Goal: Task Accomplishment & Management: Manage account settings

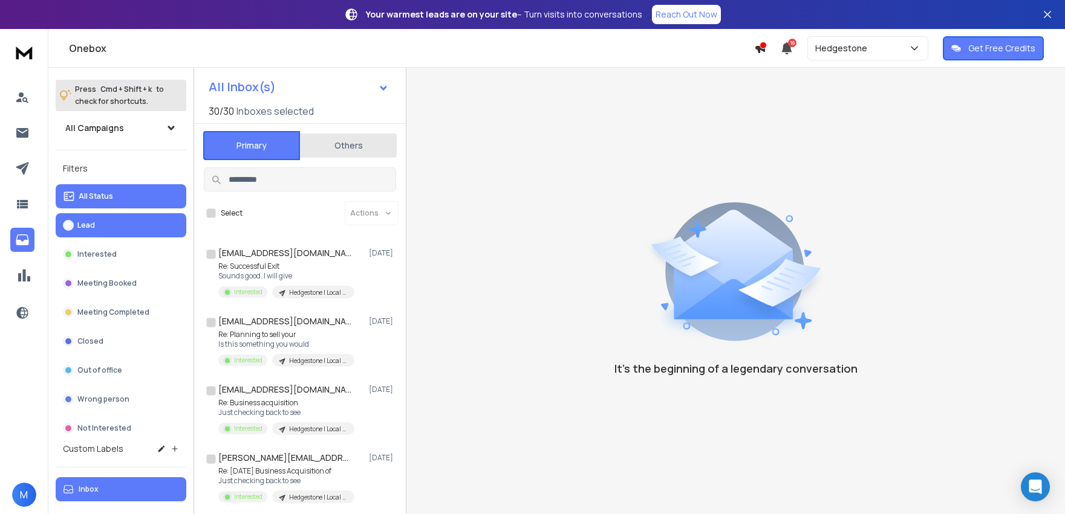
click at [102, 225] on button "Lead" at bounding box center [121, 225] width 131 height 24
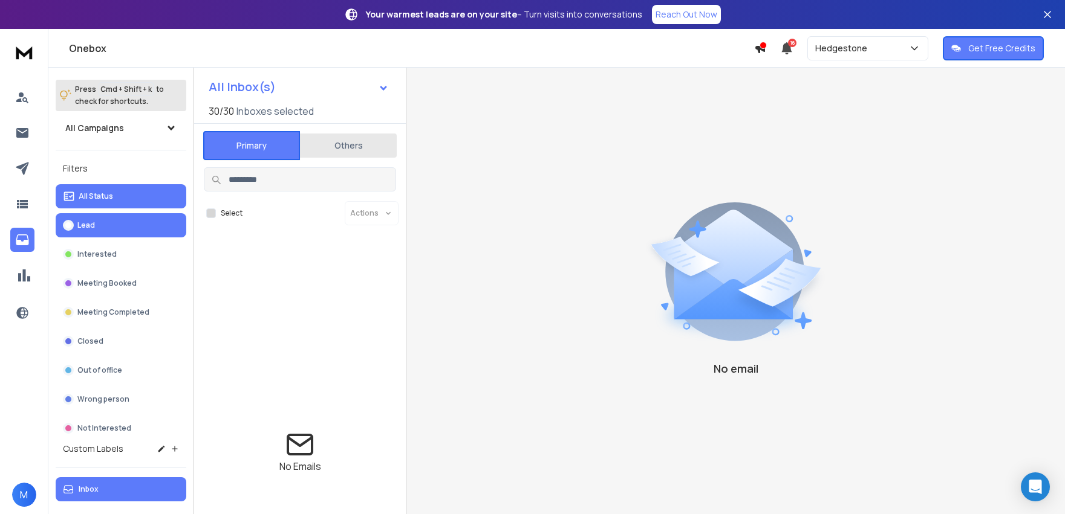
click at [114, 193] on button "All Status" at bounding box center [121, 196] width 131 height 24
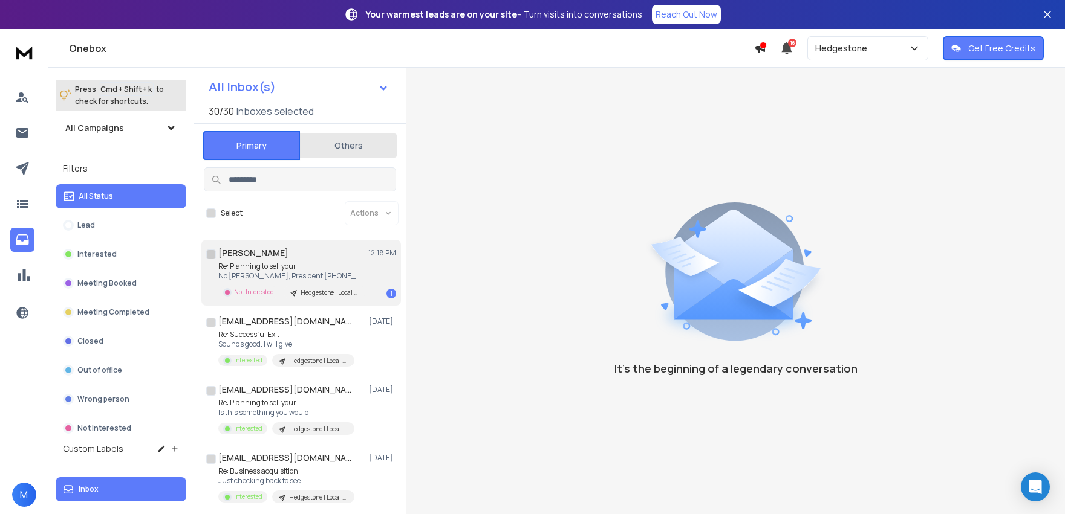
click at [267, 259] on h1 "[PERSON_NAME]" at bounding box center [253, 253] width 70 height 12
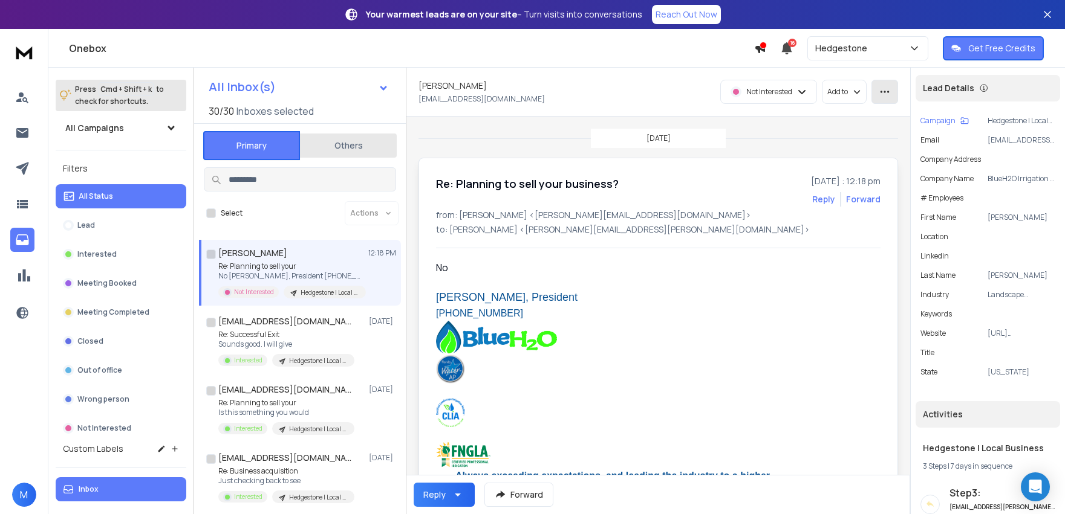
click at [891, 93] on button "button" at bounding box center [884, 92] width 27 height 24
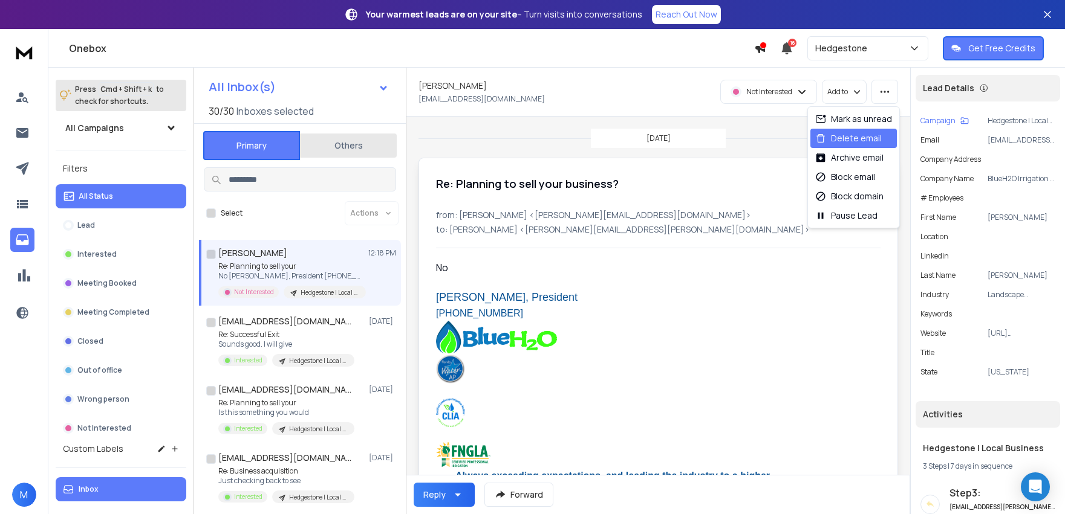
click at [849, 139] on div "Delete email" at bounding box center [848, 138] width 66 height 12
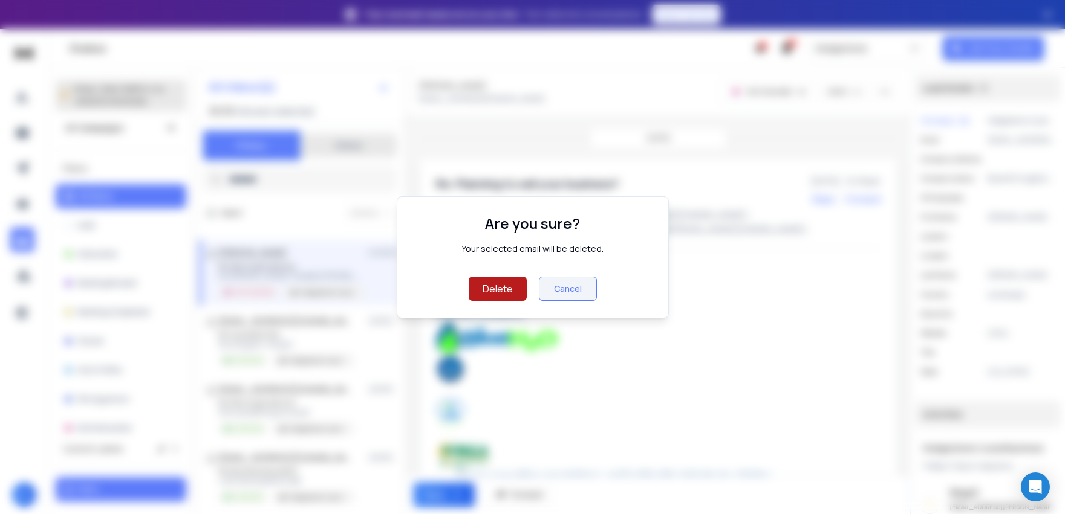
click at [506, 280] on button "Delete" at bounding box center [498, 289] width 58 height 24
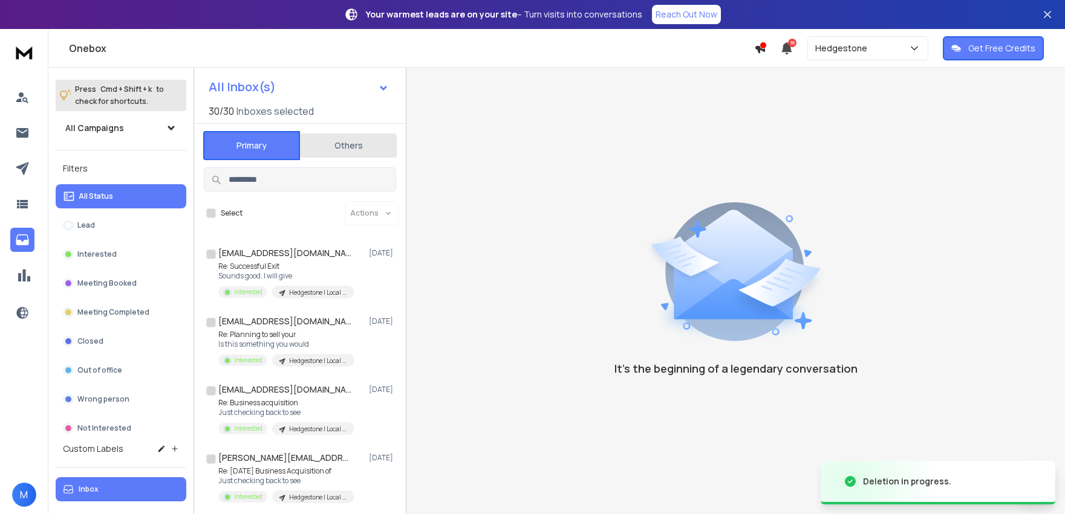
click at [101, 229] on button "Lead" at bounding box center [121, 225] width 131 height 24
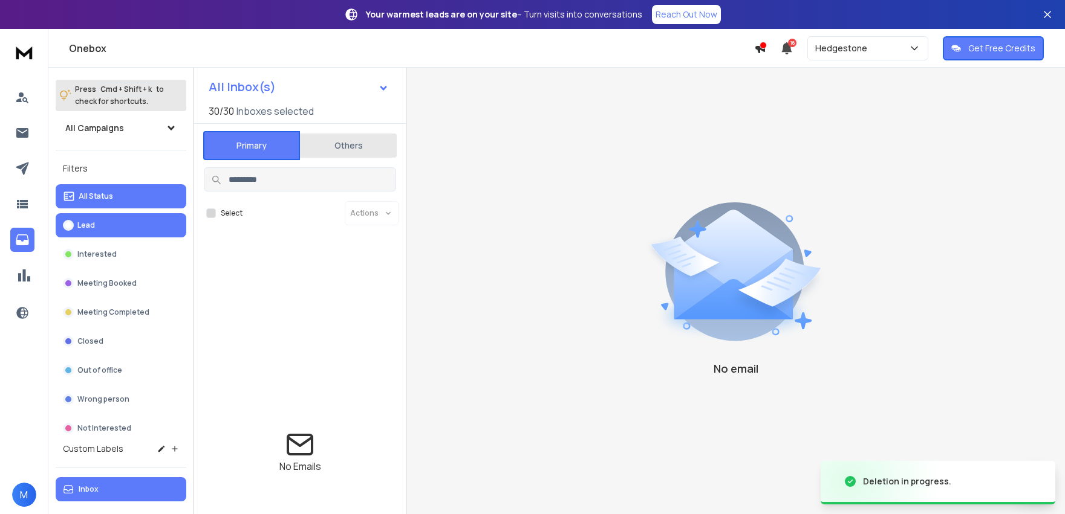
click at [111, 199] on p "All Status" at bounding box center [96, 197] width 34 height 10
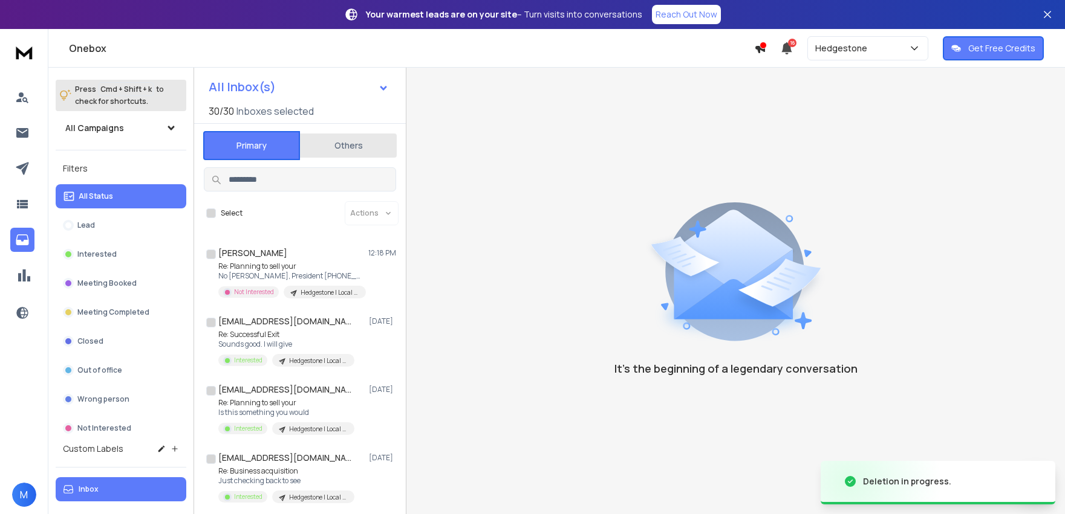
click at [120, 203] on button "All Status" at bounding box center [121, 196] width 131 height 24
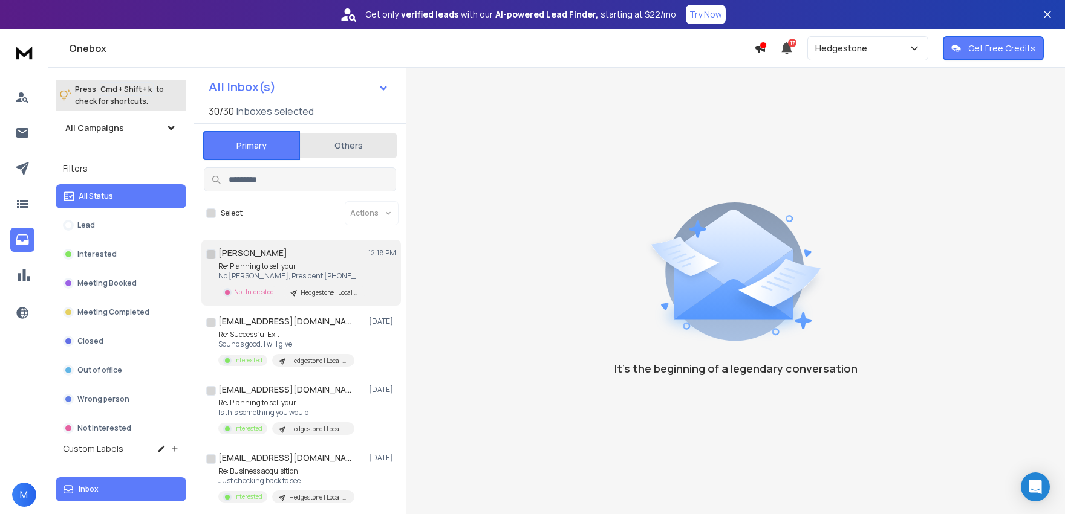
click at [279, 271] on p "No [PERSON_NAME], President [PHONE_NUMBER]" at bounding box center [290, 276] width 145 height 10
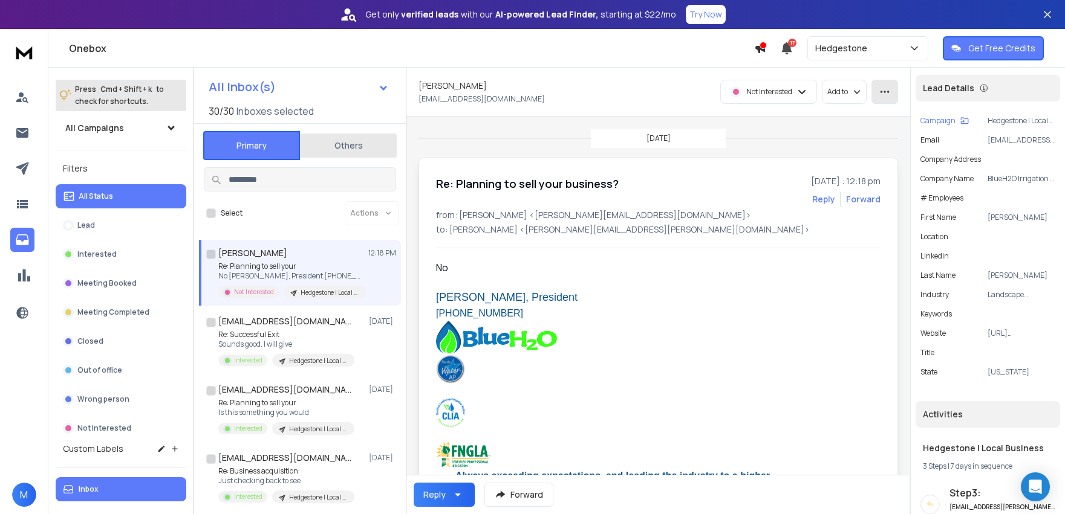
click at [889, 91] on icon "button" at bounding box center [884, 91] width 11 height 11
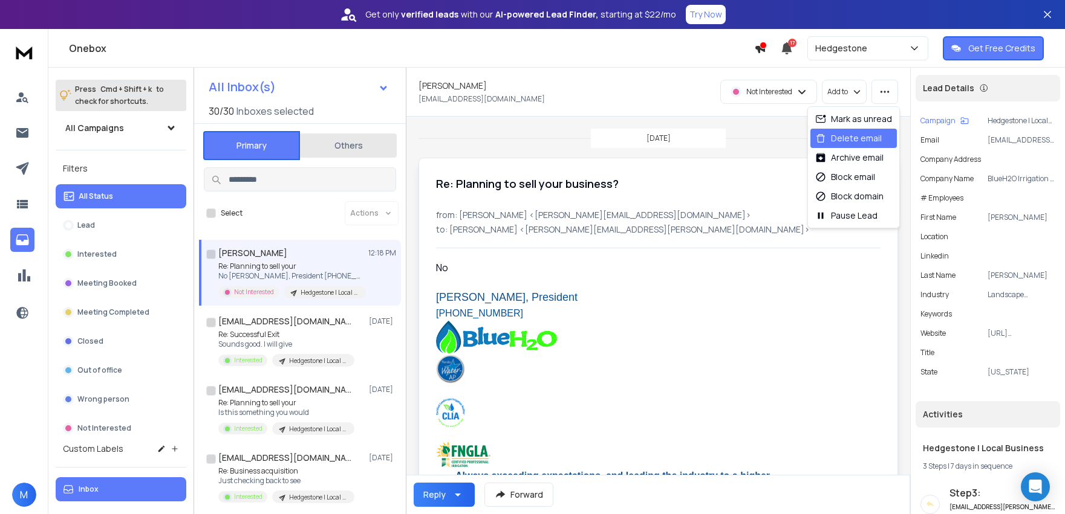
click at [843, 137] on div "Delete email" at bounding box center [848, 138] width 66 height 12
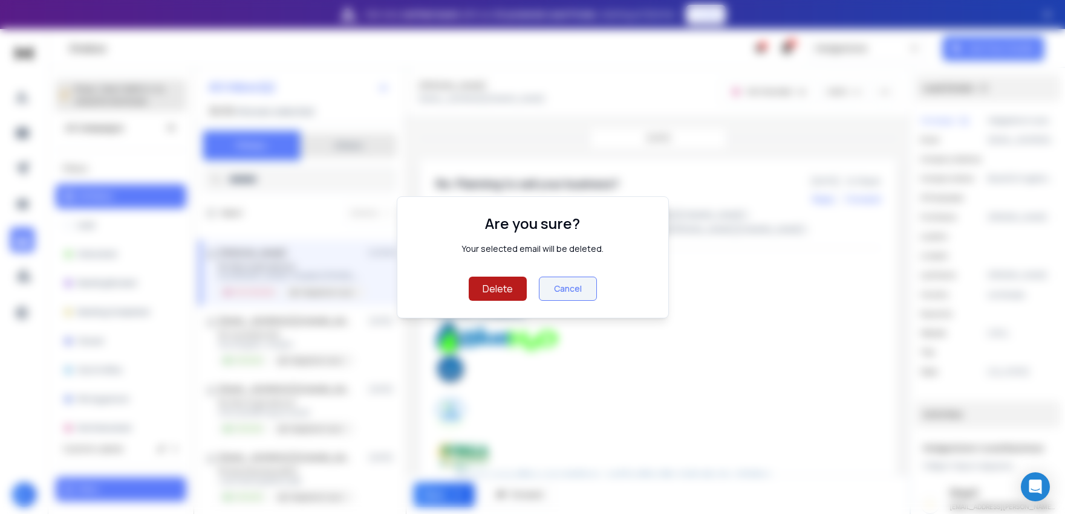
click at [494, 282] on button "Delete" at bounding box center [498, 289] width 58 height 24
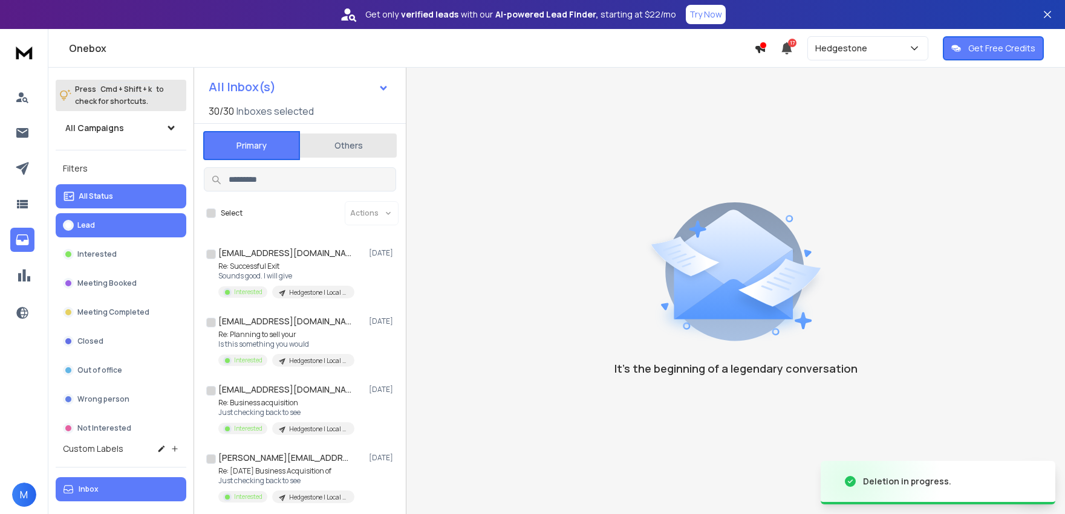
click at [123, 231] on button "Lead" at bounding box center [121, 225] width 131 height 24
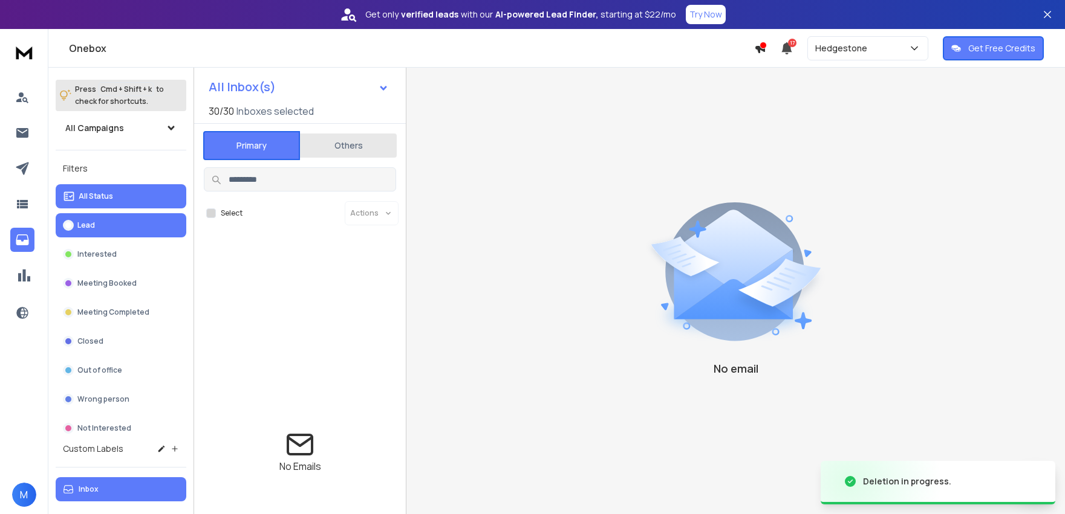
click at [126, 193] on button "All Status" at bounding box center [121, 196] width 131 height 24
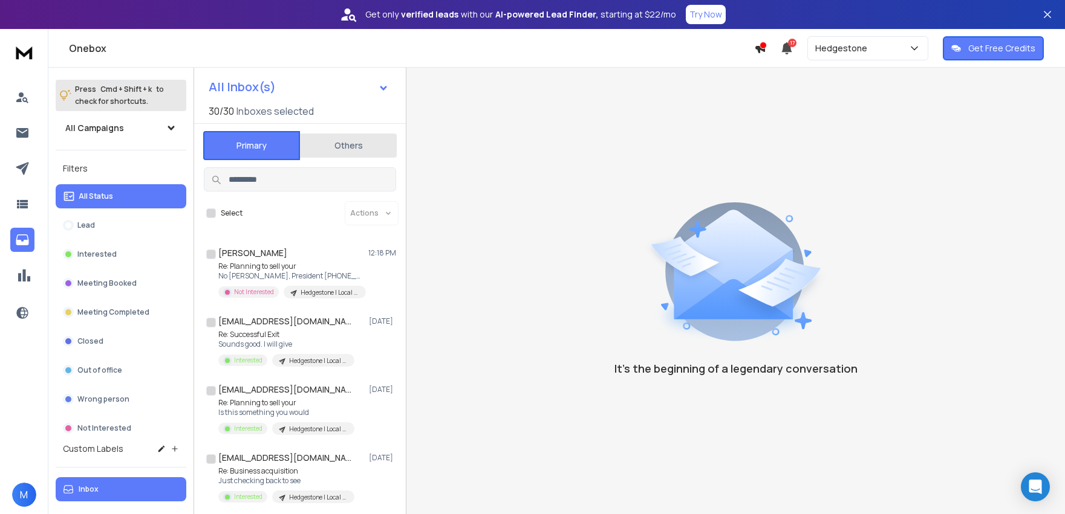
click at [80, 217] on button "Lead" at bounding box center [121, 225] width 131 height 24
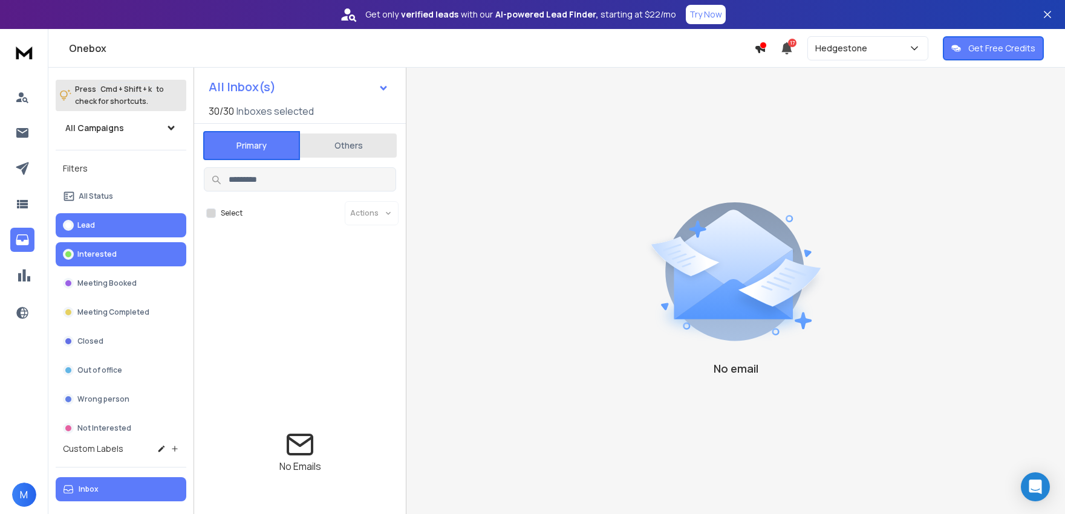
click at [105, 255] on p "Interested" at bounding box center [96, 255] width 39 height 10
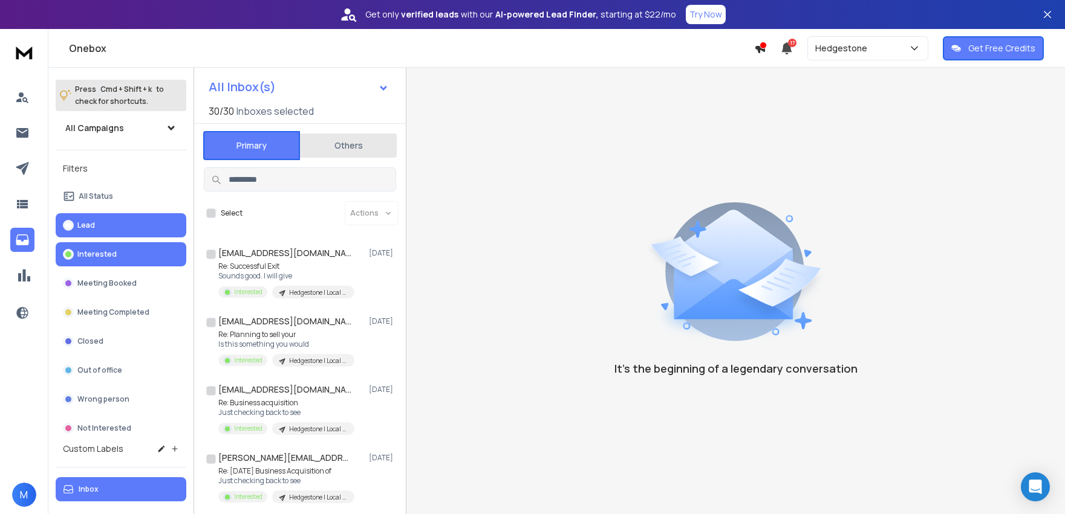
click at [108, 224] on button "Lead" at bounding box center [121, 225] width 131 height 24
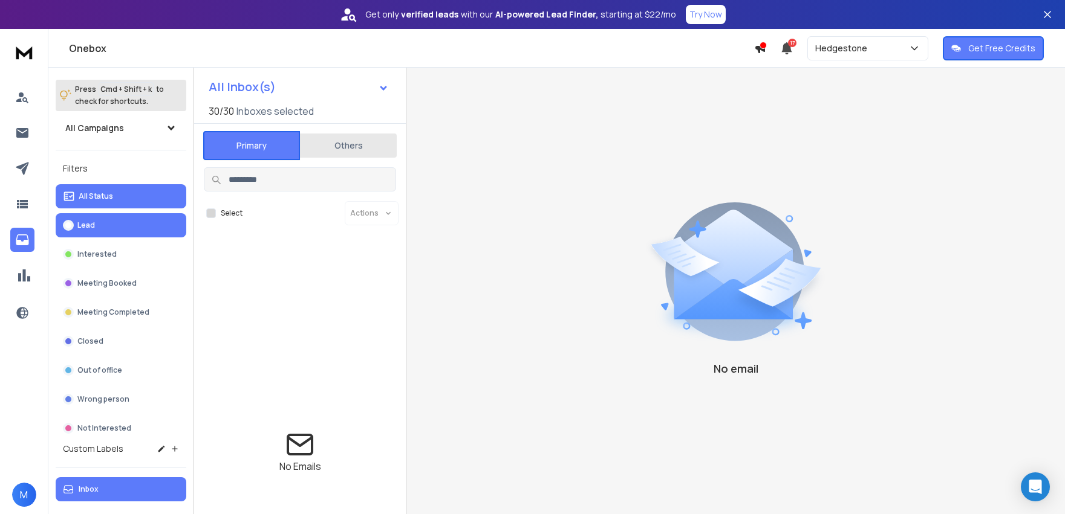
click at [106, 204] on button "All Status" at bounding box center [121, 196] width 131 height 24
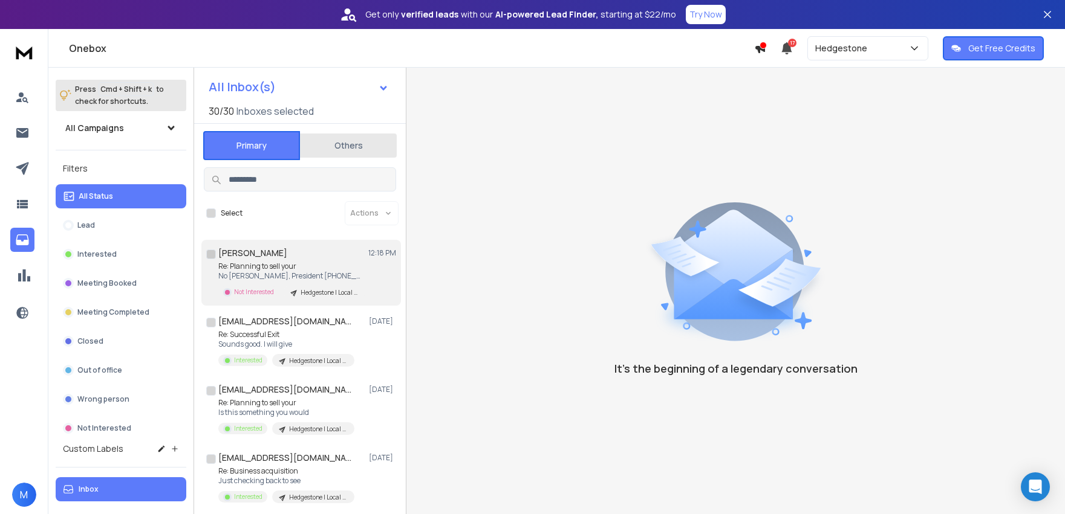
click at [284, 262] on p "Re: Planning to sell your" at bounding box center [290, 267] width 145 height 10
click at [348, 262] on p "Re: Planning to sell your" at bounding box center [290, 267] width 145 height 10
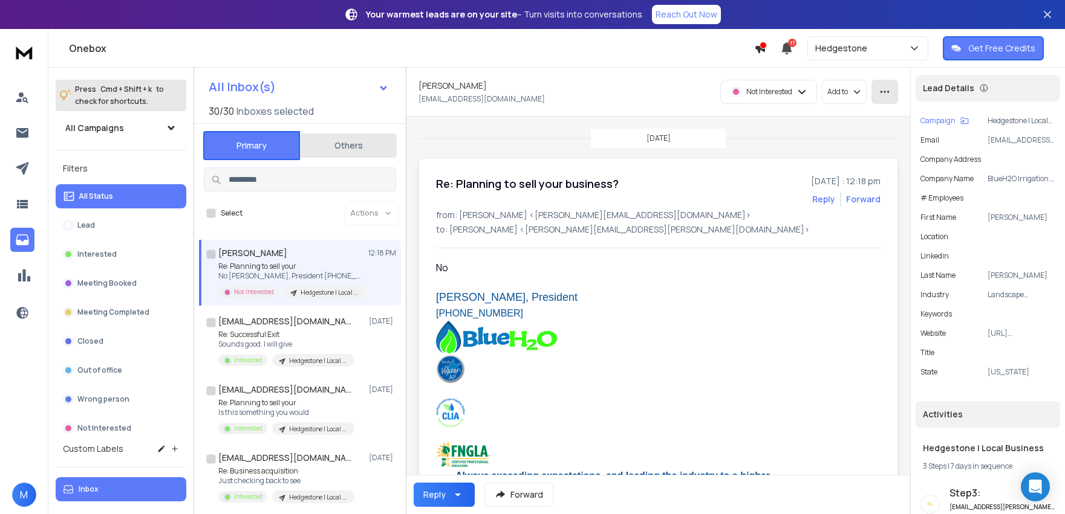
click at [890, 91] on button "button" at bounding box center [884, 92] width 27 height 24
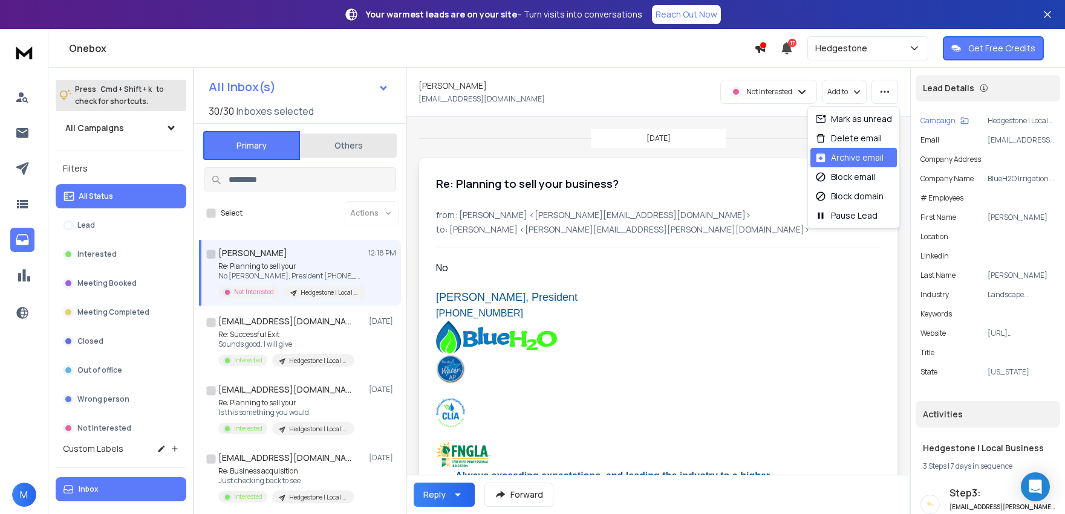
click at [852, 158] on div "Archive email" at bounding box center [849, 158] width 68 height 12
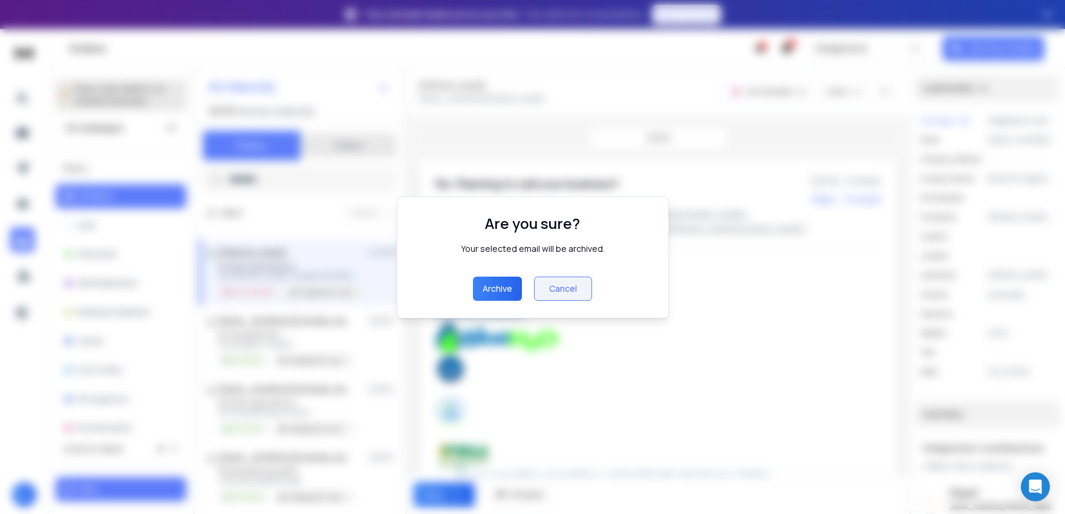
click at [488, 287] on p "archive" at bounding box center [497, 289] width 30 height 12
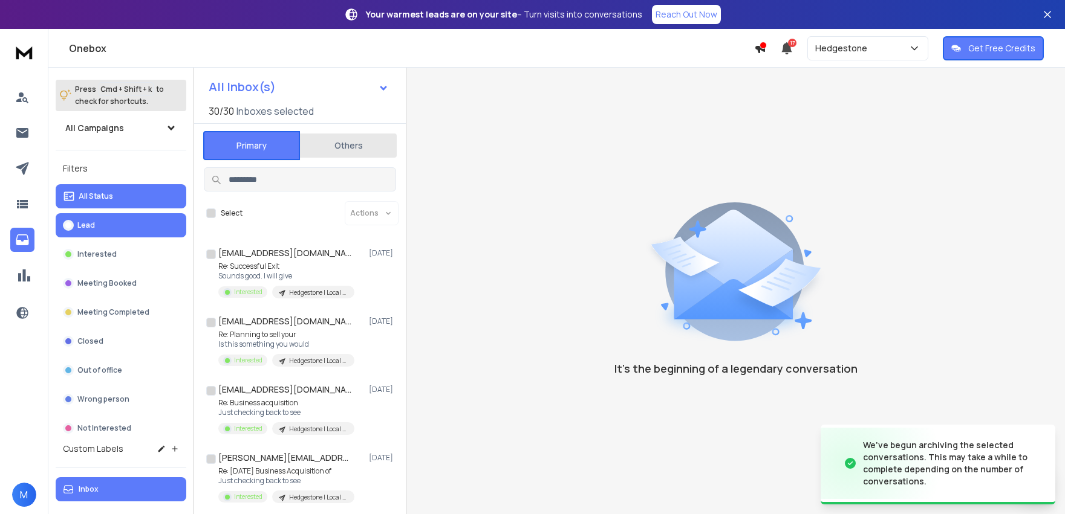
click at [114, 221] on button "Lead" at bounding box center [121, 225] width 131 height 24
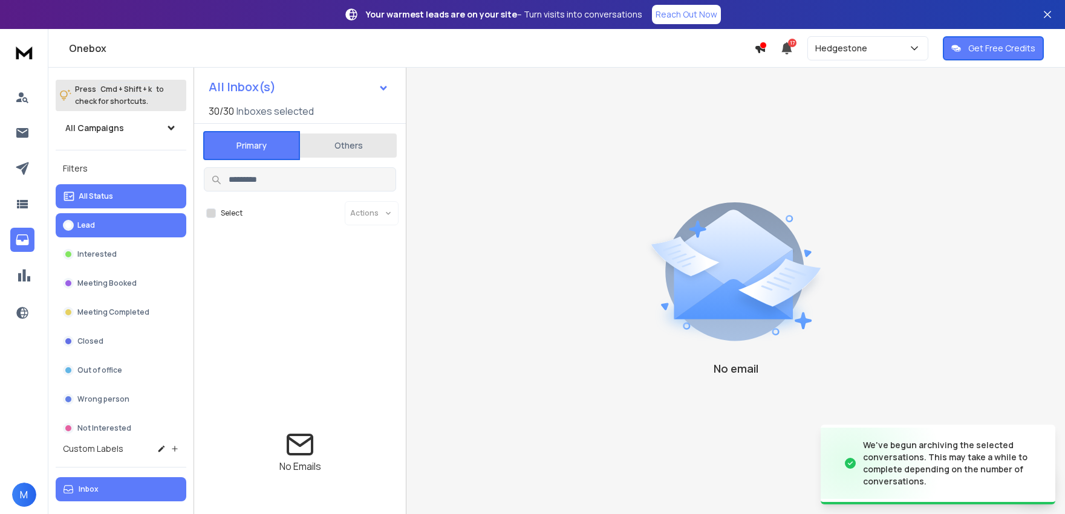
click at [122, 200] on button "All Status" at bounding box center [121, 196] width 131 height 24
